Goal: Check status

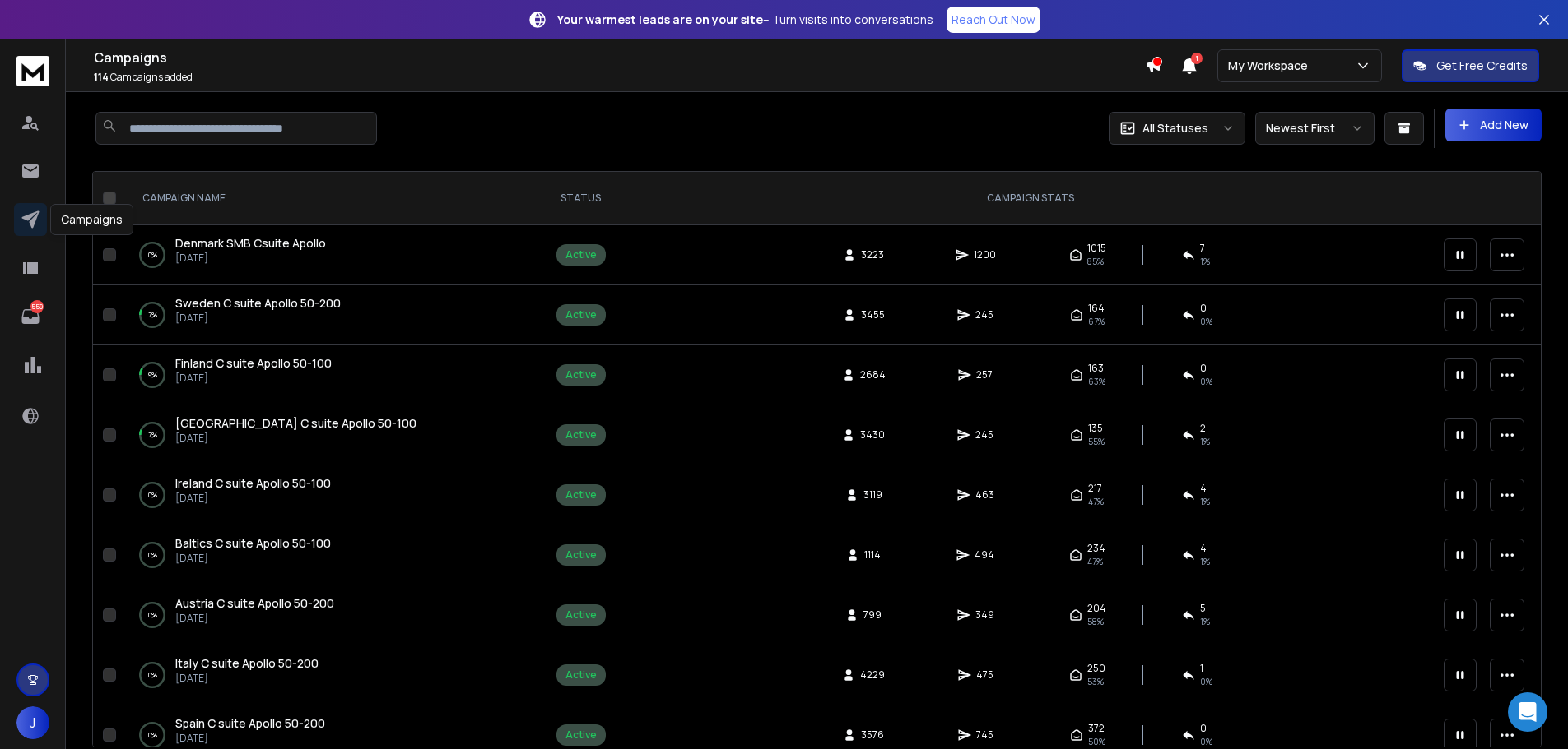
click at [267, 242] on span "Denmark SMB Csuite Apollo" at bounding box center [250, 243] width 151 height 16
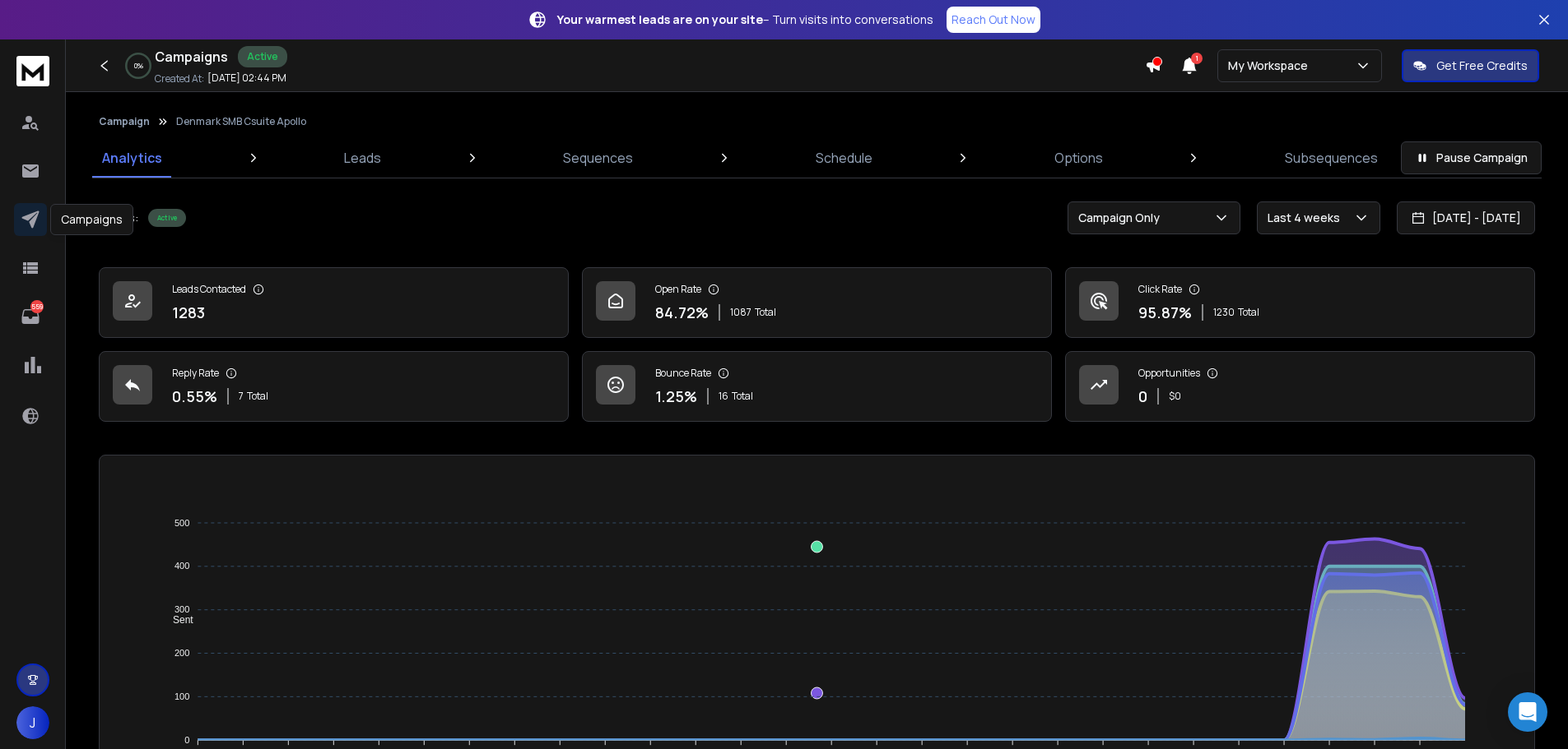
click at [30, 215] on icon at bounding box center [30, 218] width 18 height 18
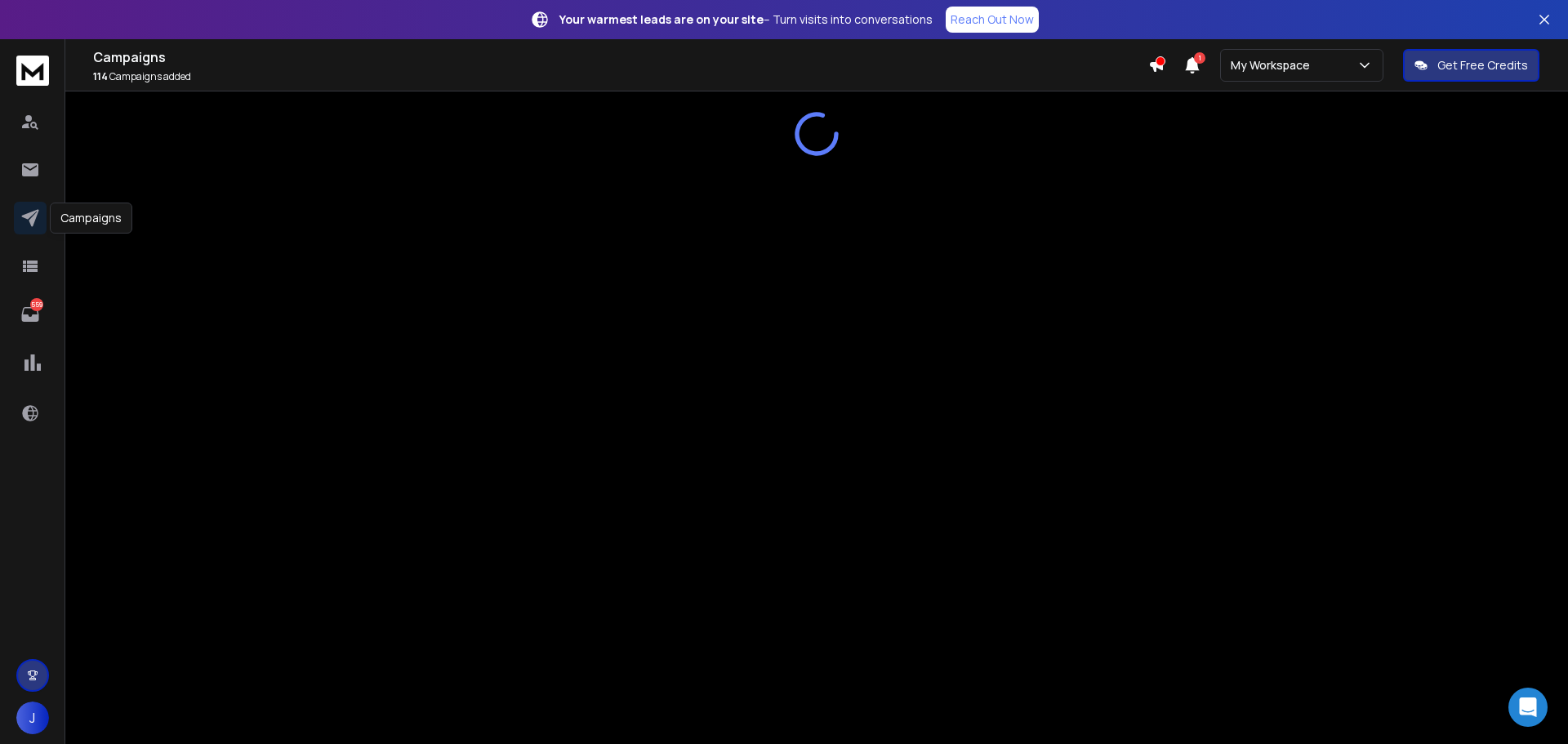
click at [29, 215] on icon at bounding box center [29, 217] width 17 height 17
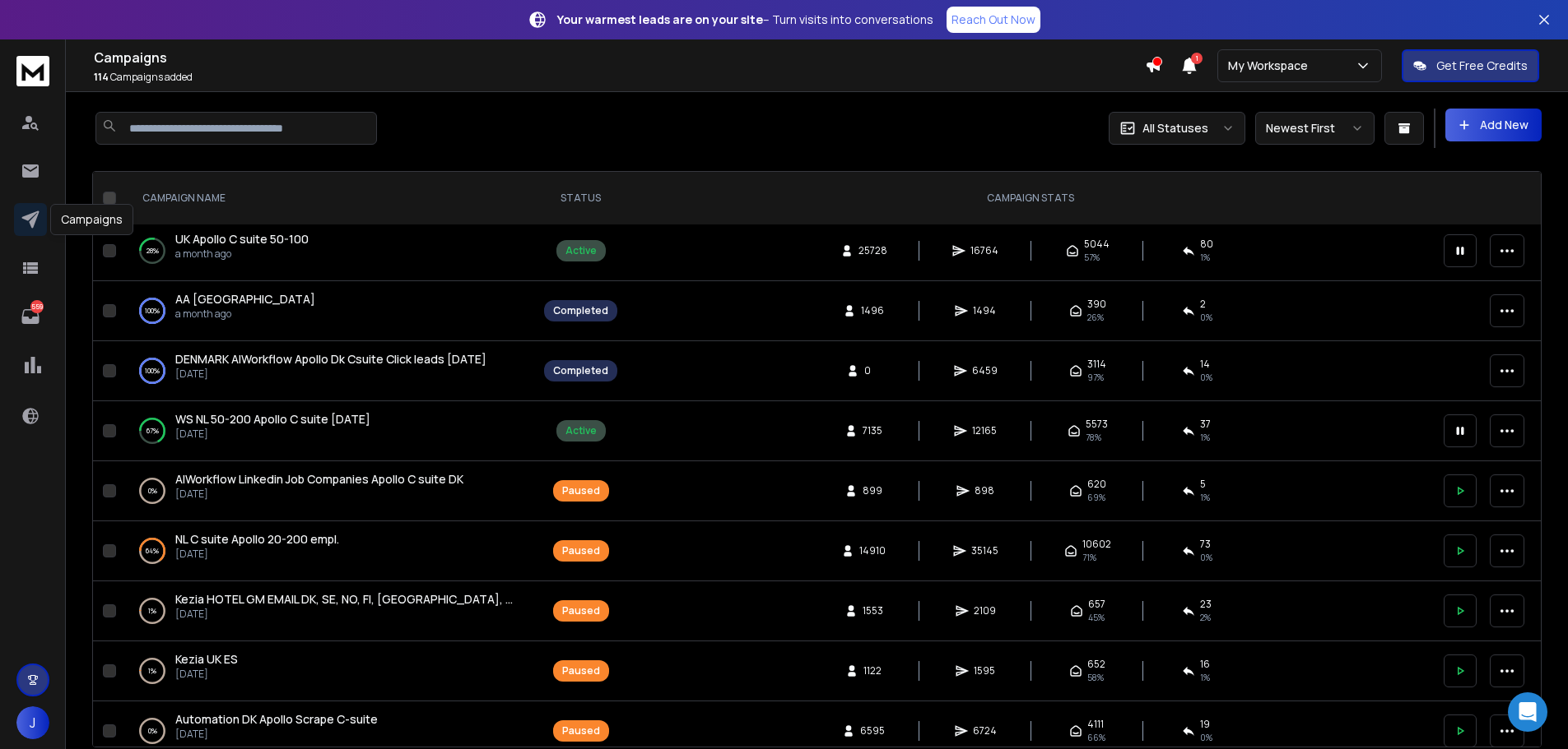
scroll to position [822, 0]
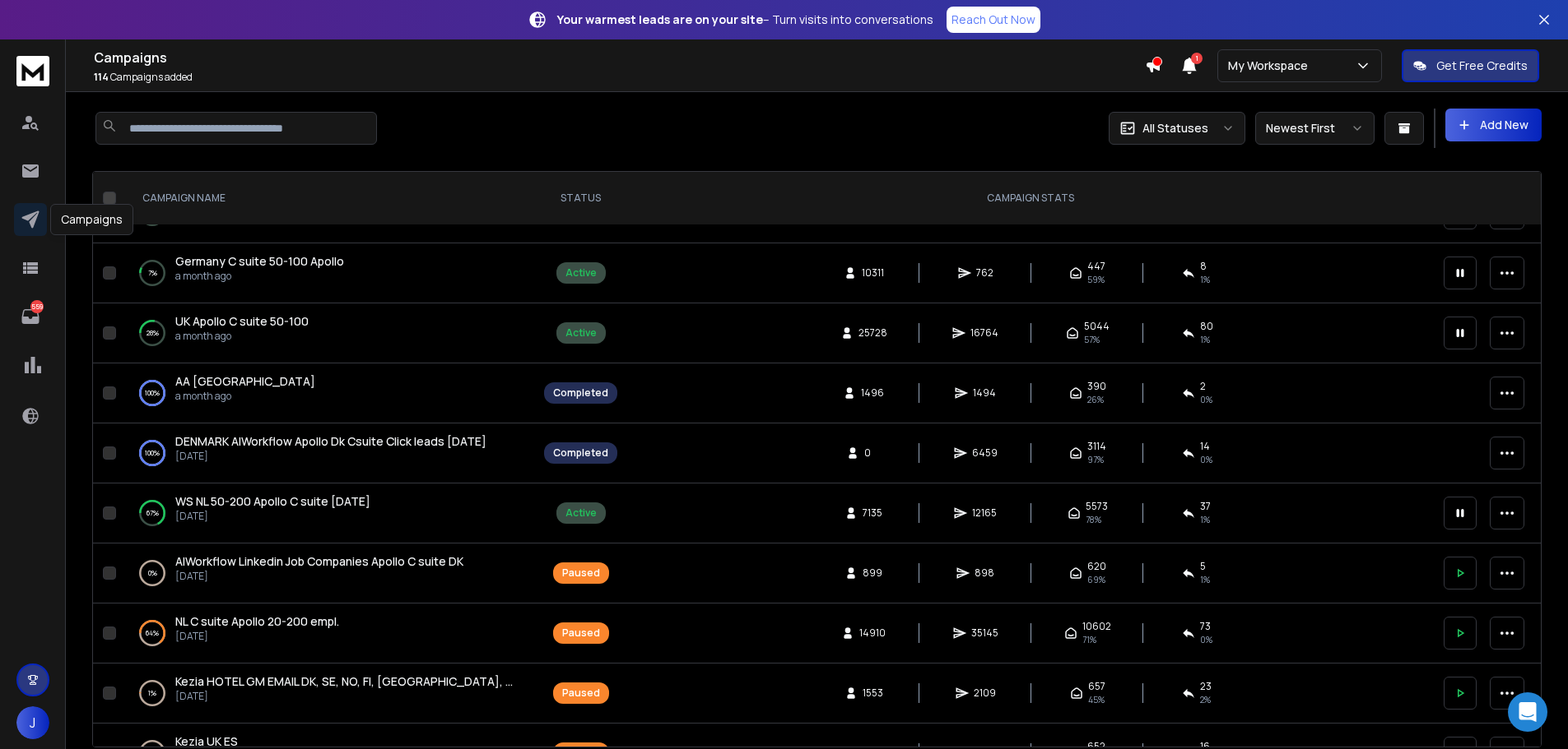
click at [259, 313] on td "28 % UK Apollo C suite 50-100 a month ago" at bounding box center [328, 333] width 411 height 60
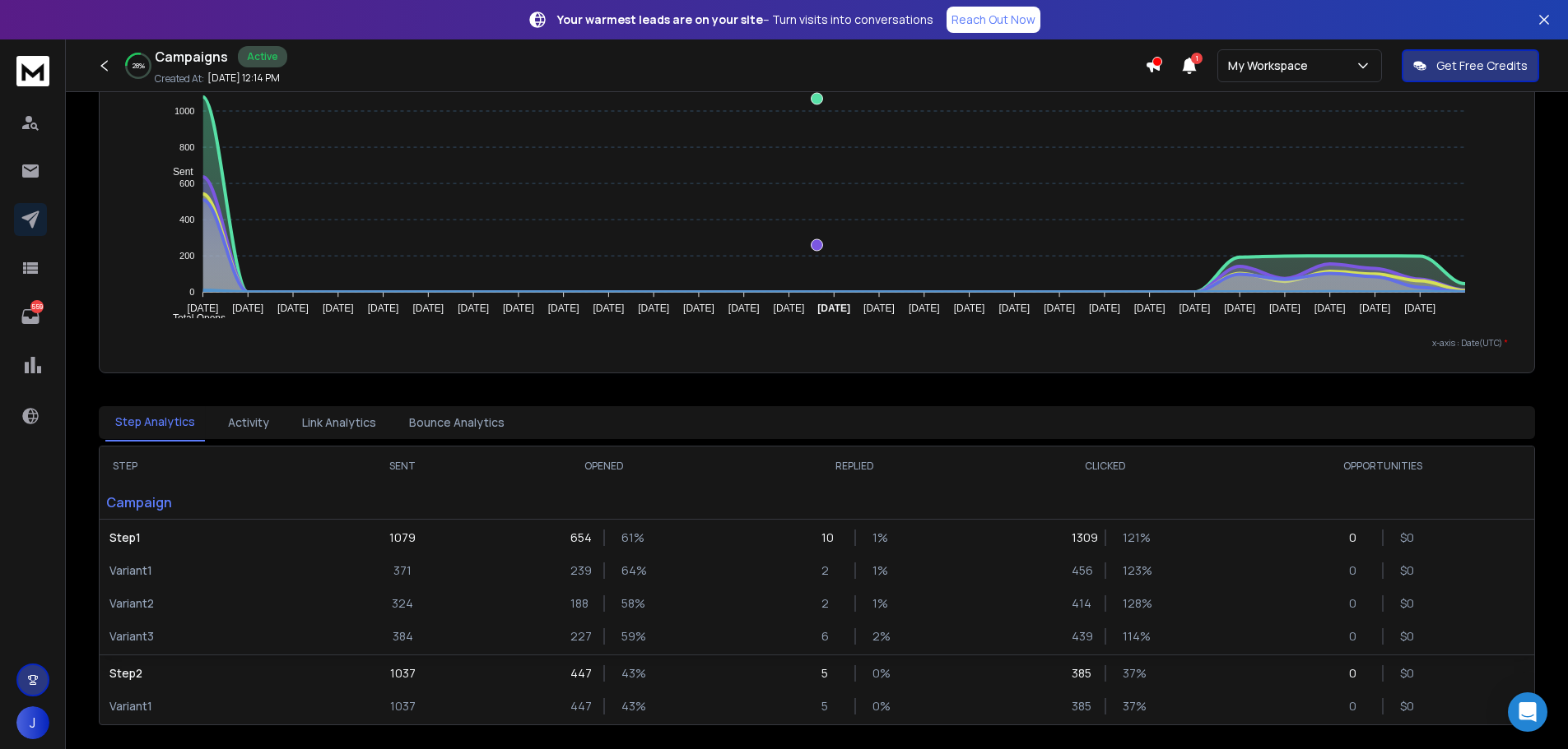
scroll to position [454, 0]
